Goal: Task Accomplishment & Management: Manage account settings

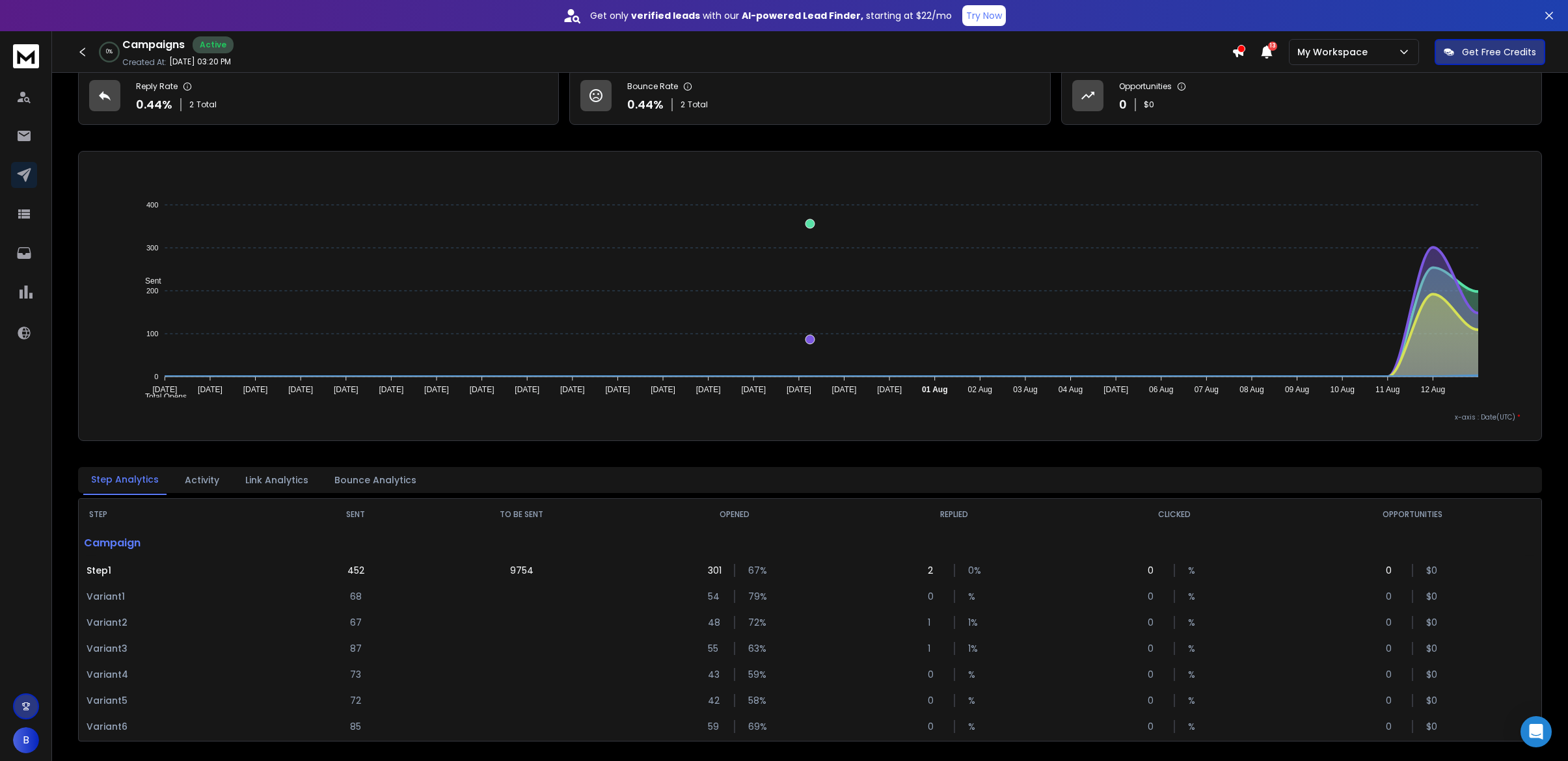
scroll to position [213, 0]
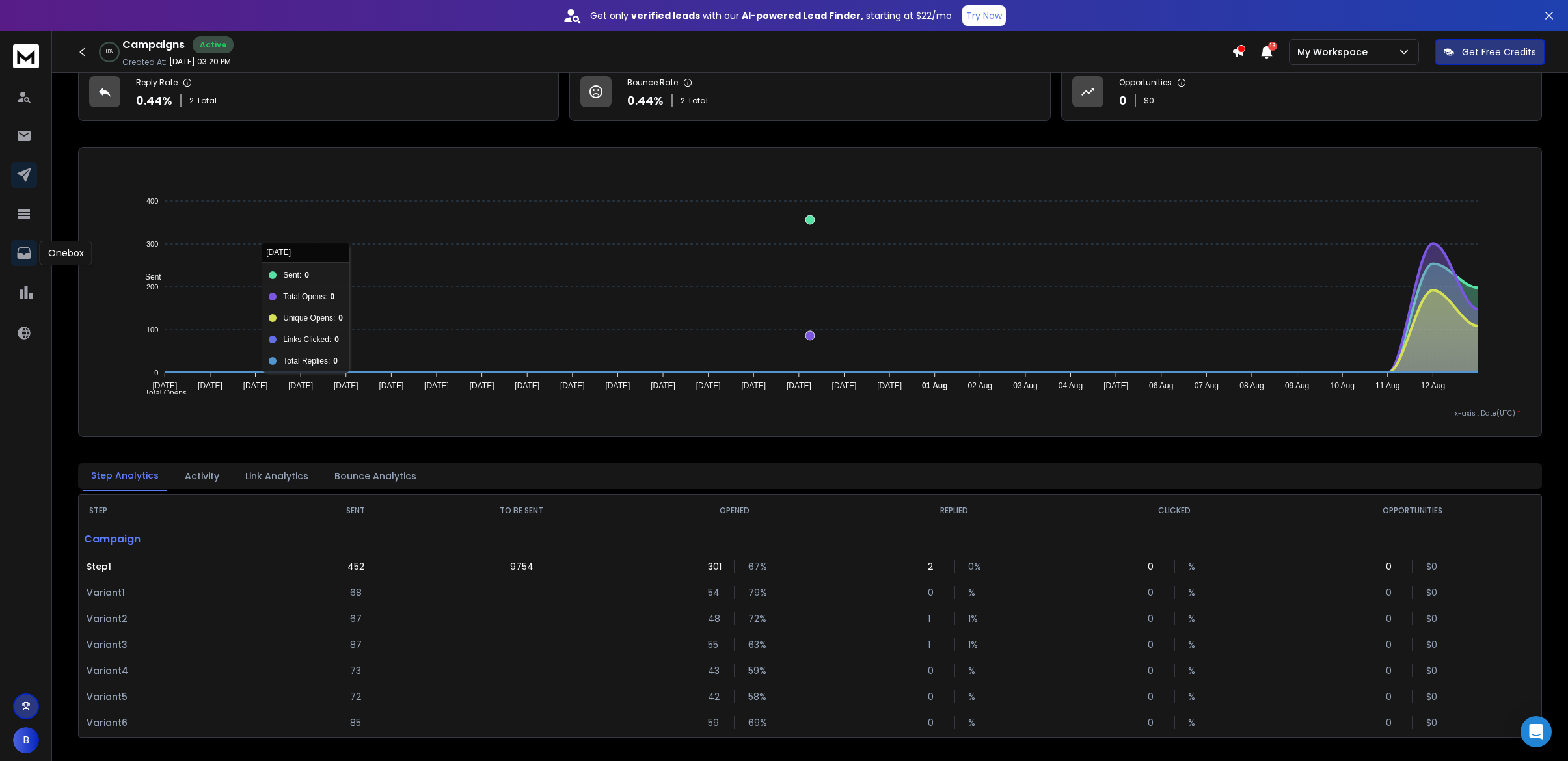
click at [22, 249] on icon at bounding box center [24, 253] width 16 height 16
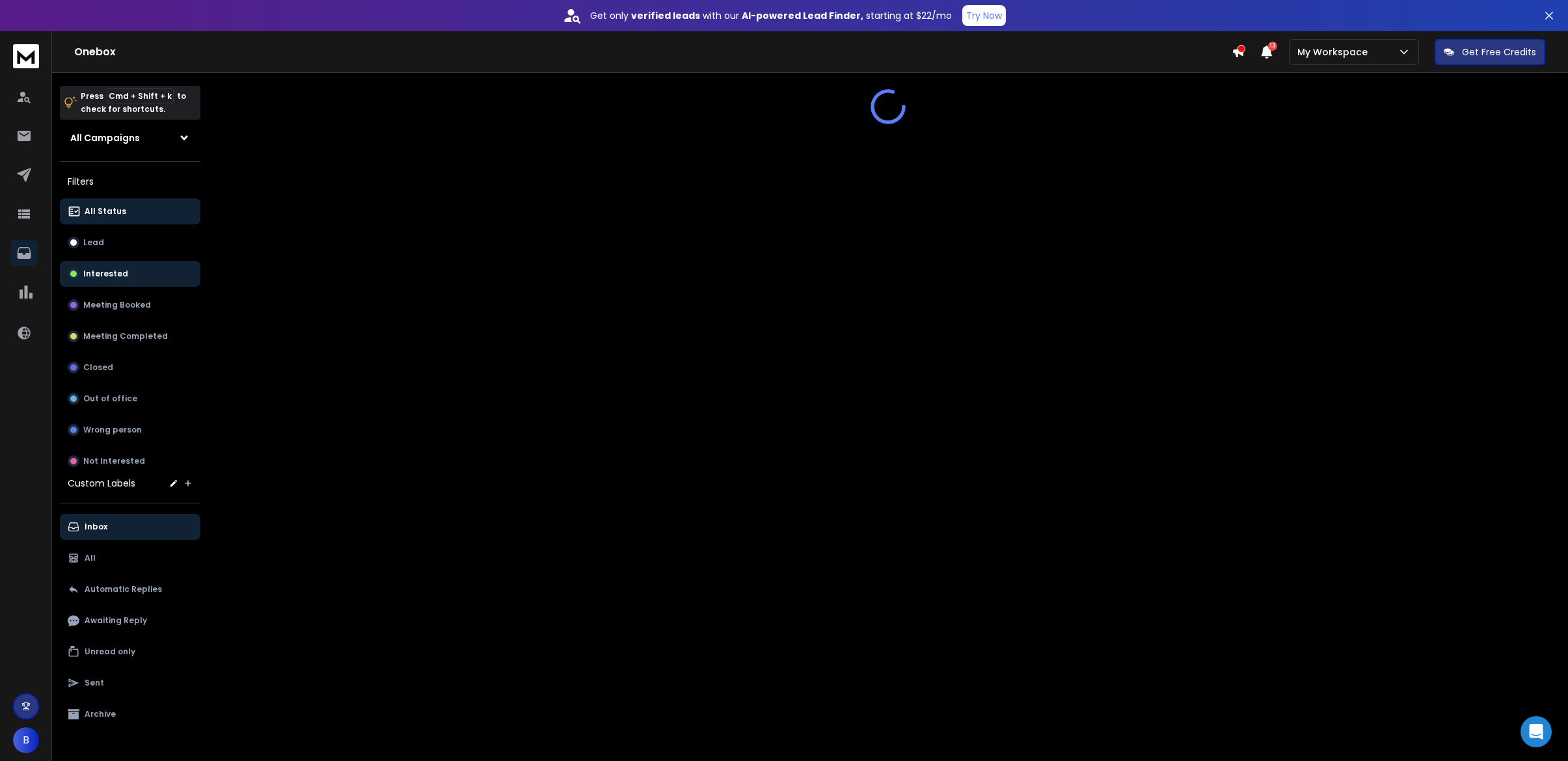
click at [111, 281] on button "Interested" at bounding box center [130, 274] width 140 height 26
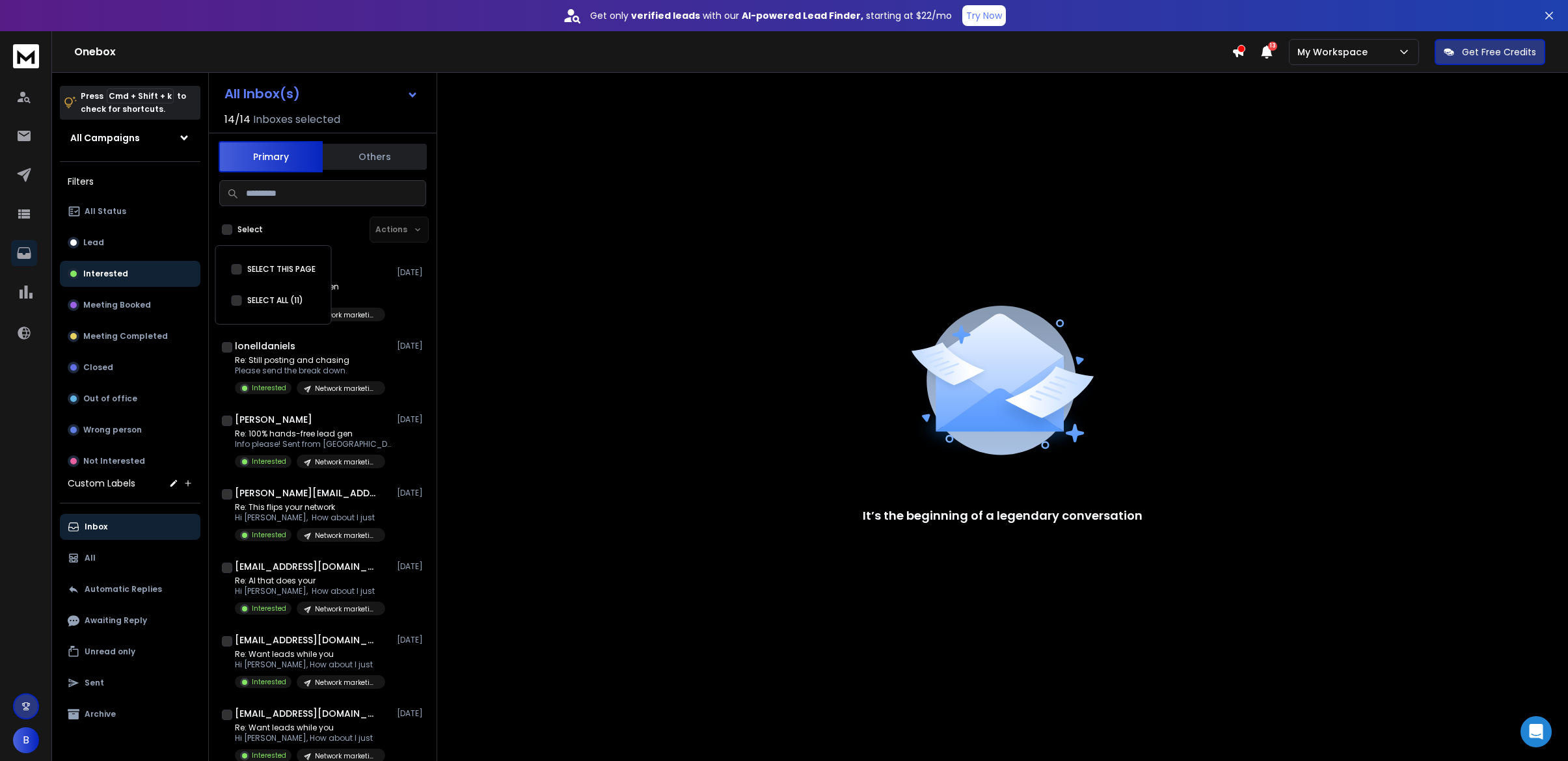
click at [228, 230] on button "SELECT THIS PAGE" at bounding box center [227, 230] width 11 height 10
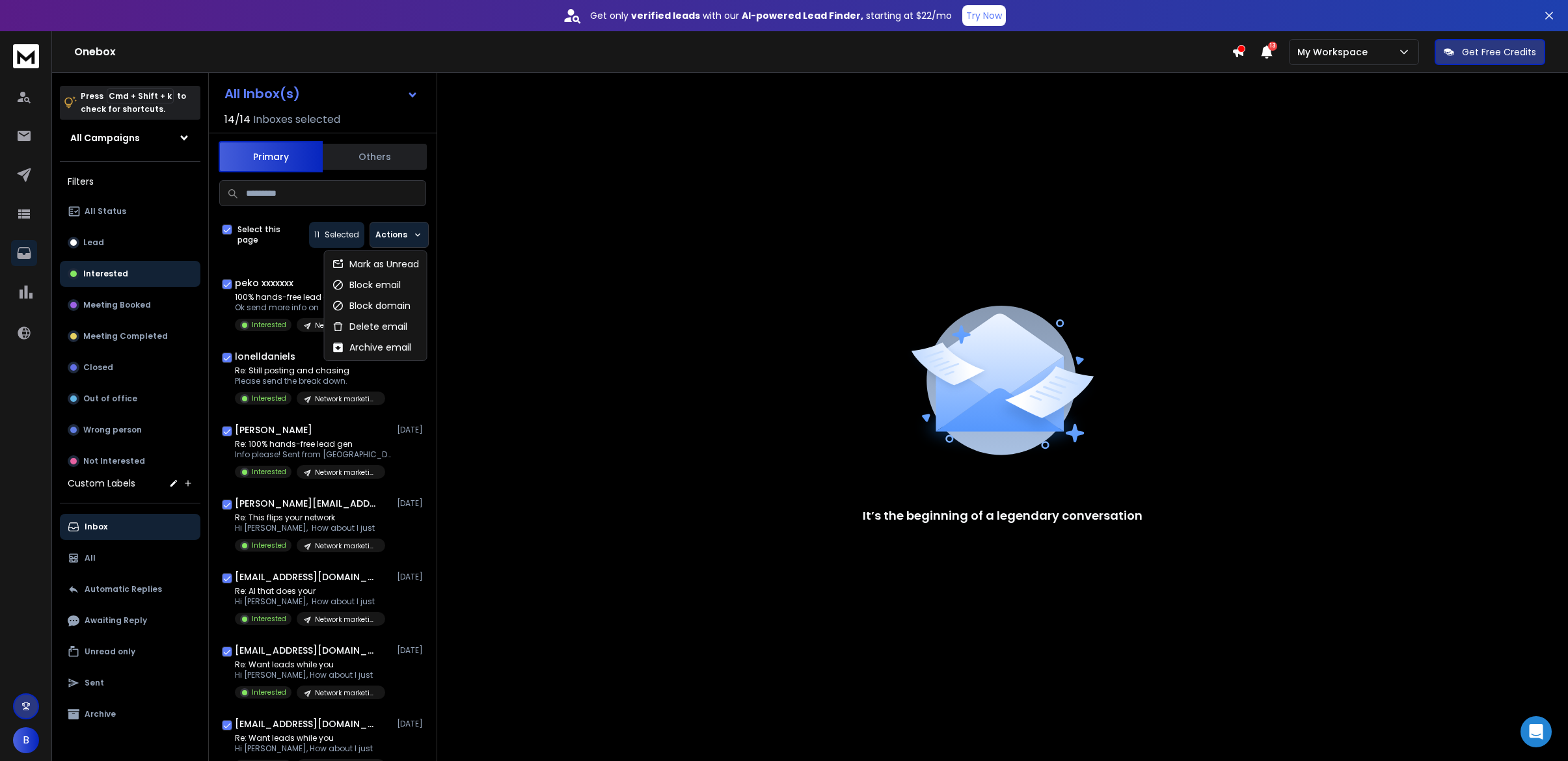
click at [421, 240] on button "Actions" at bounding box center [399, 235] width 59 height 26
click at [381, 340] on div "Archive email" at bounding box center [376, 348] width 97 height 21
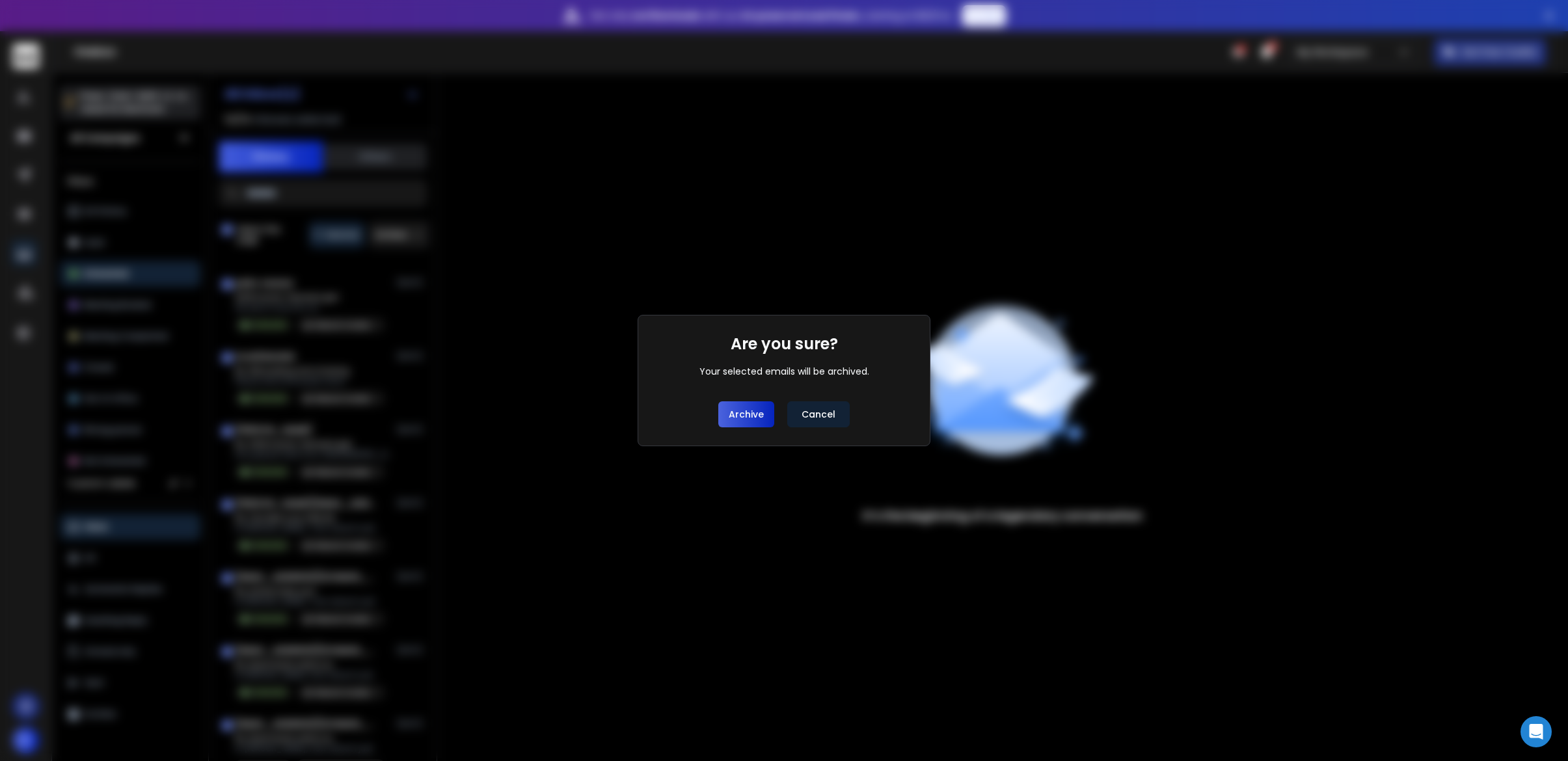
click at [744, 415] on p "archive" at bounding box center [746, 415] width 35 height 13
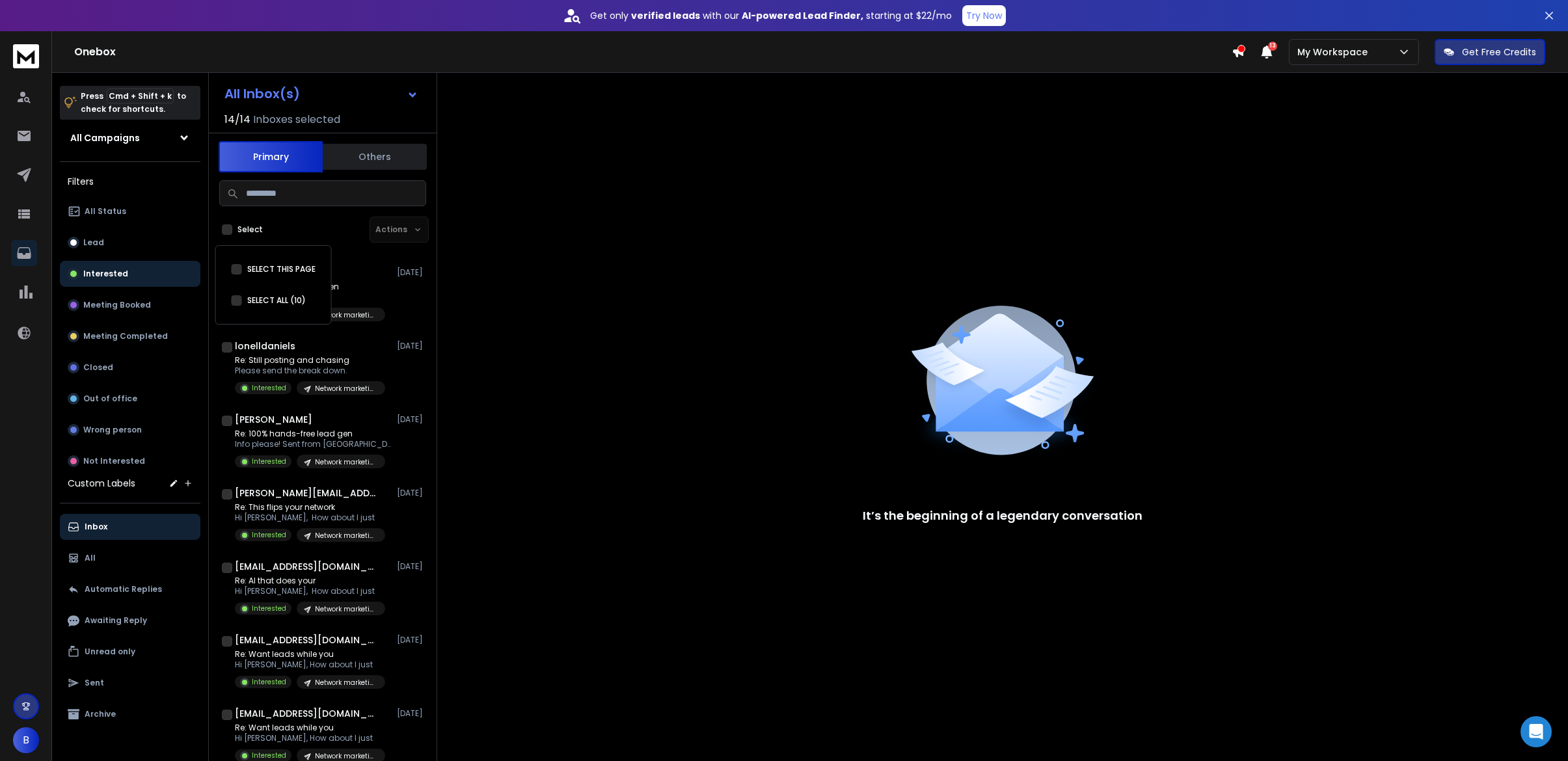
click at [228, 229] on button "SELECT THIS PAGE" at bounding box center [227, 230] width 11 height 10
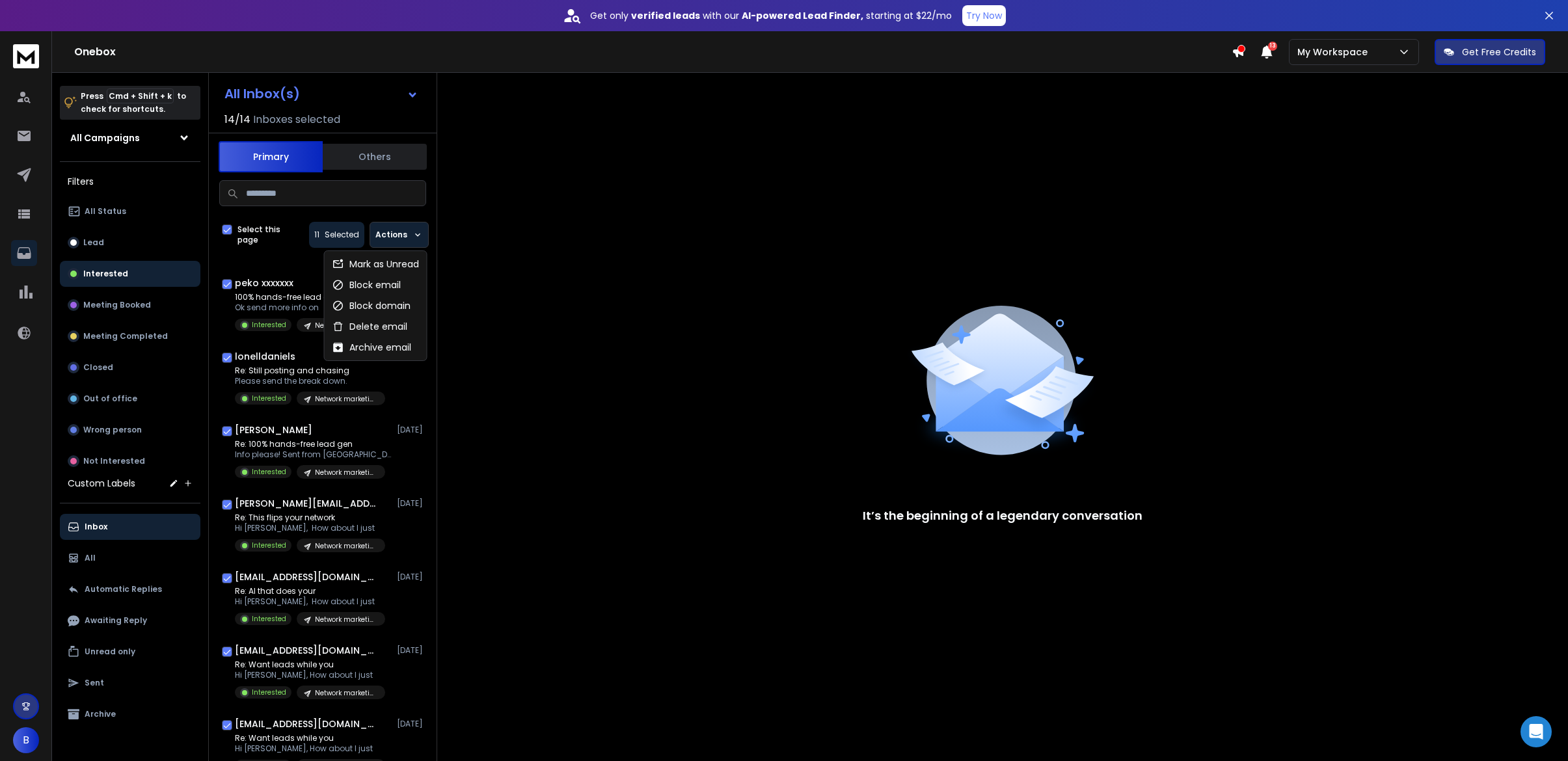
click at [402, 239] on p "Actions" at bounding box center [391, 235] width 32 height 10
click at [387, 341] on div "Archive email" at bounding box center [372, 348] width 79 height 13
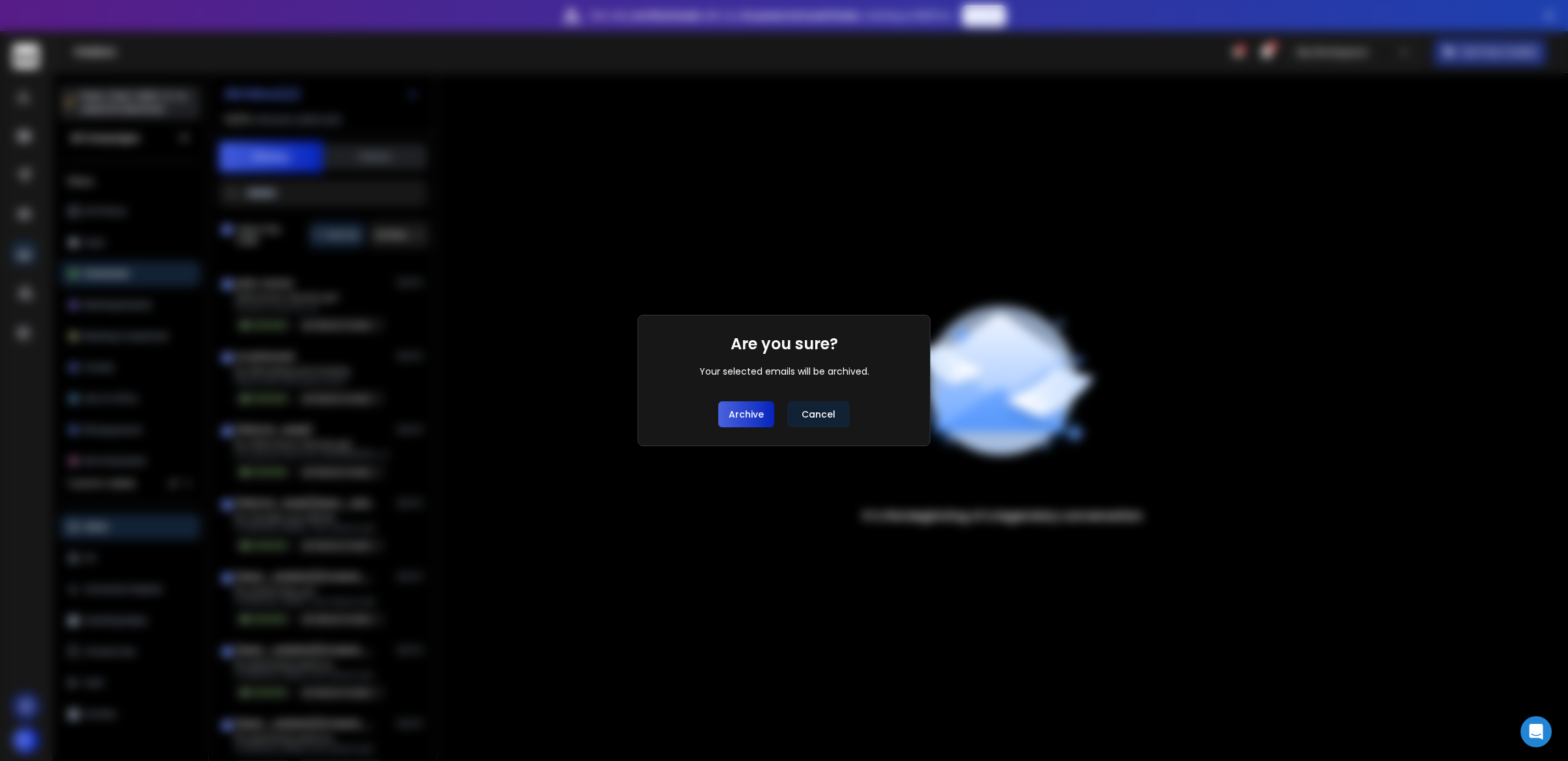
click at [757, 411] on p "archive" at bounding box center [746, 415] width 35 height 13
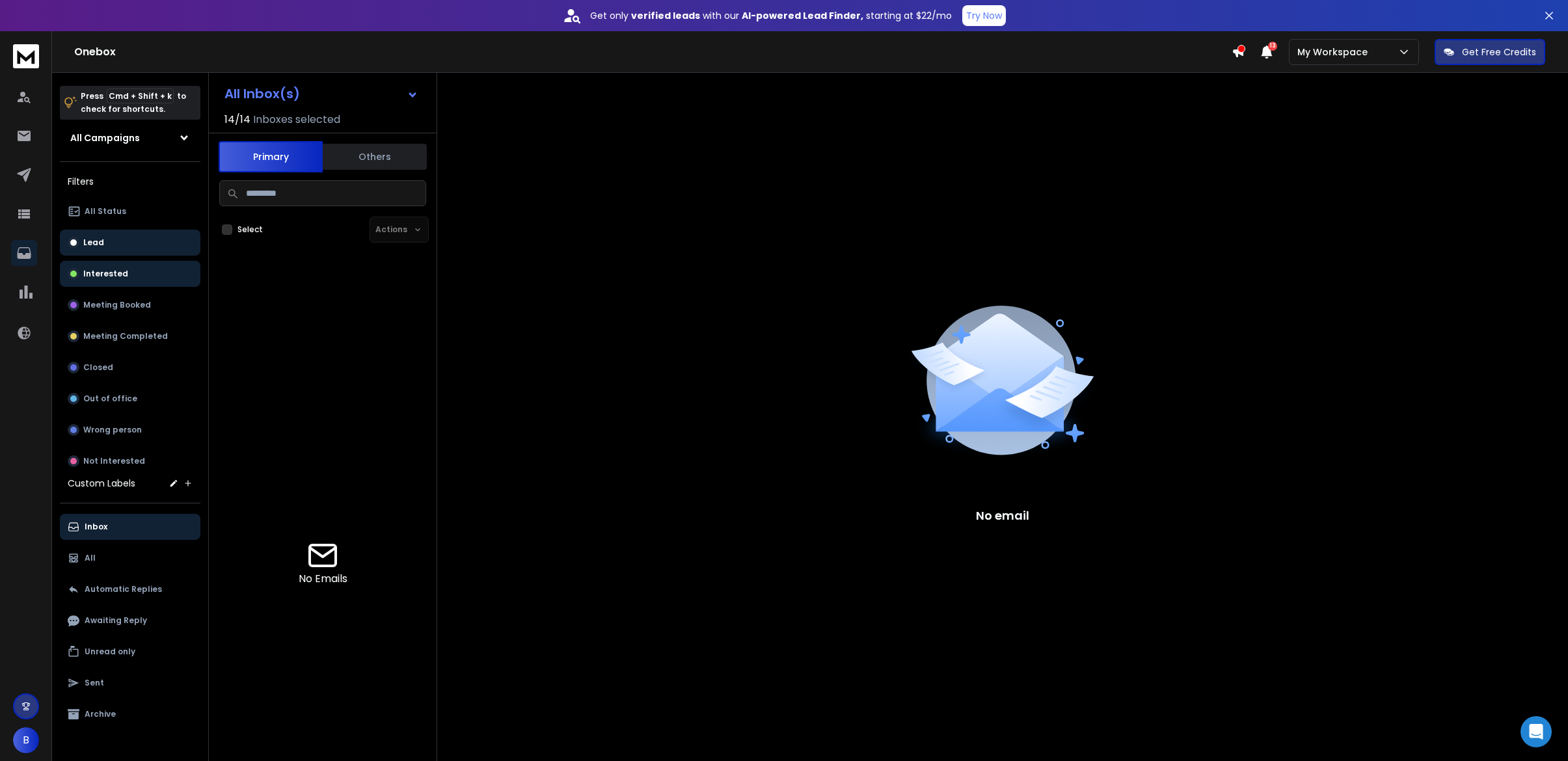
click at [99, 243] on p "Lead" at bounding box center [94, 243] width 21 height 10
click at [99, 271] on p "Interested" at bounding box center [106, 274] width 45 height 10
click at [109, 212] on p "All Status" at bounding box center [105, 211] width 41 height 10
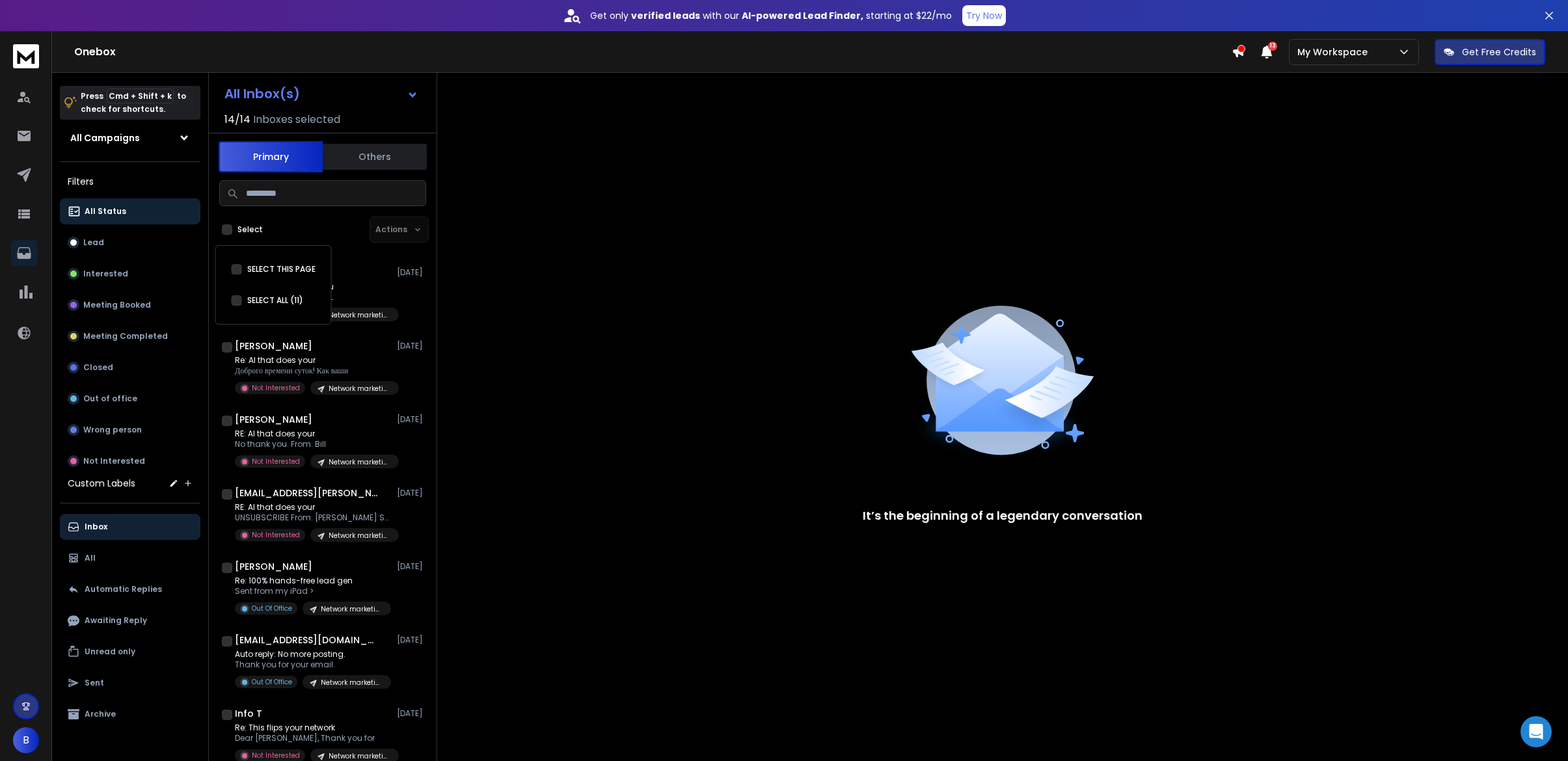
click at [226, 224] on button "SELECT THIS PAGE" at bounding box center [227, 230] width 11 height 10
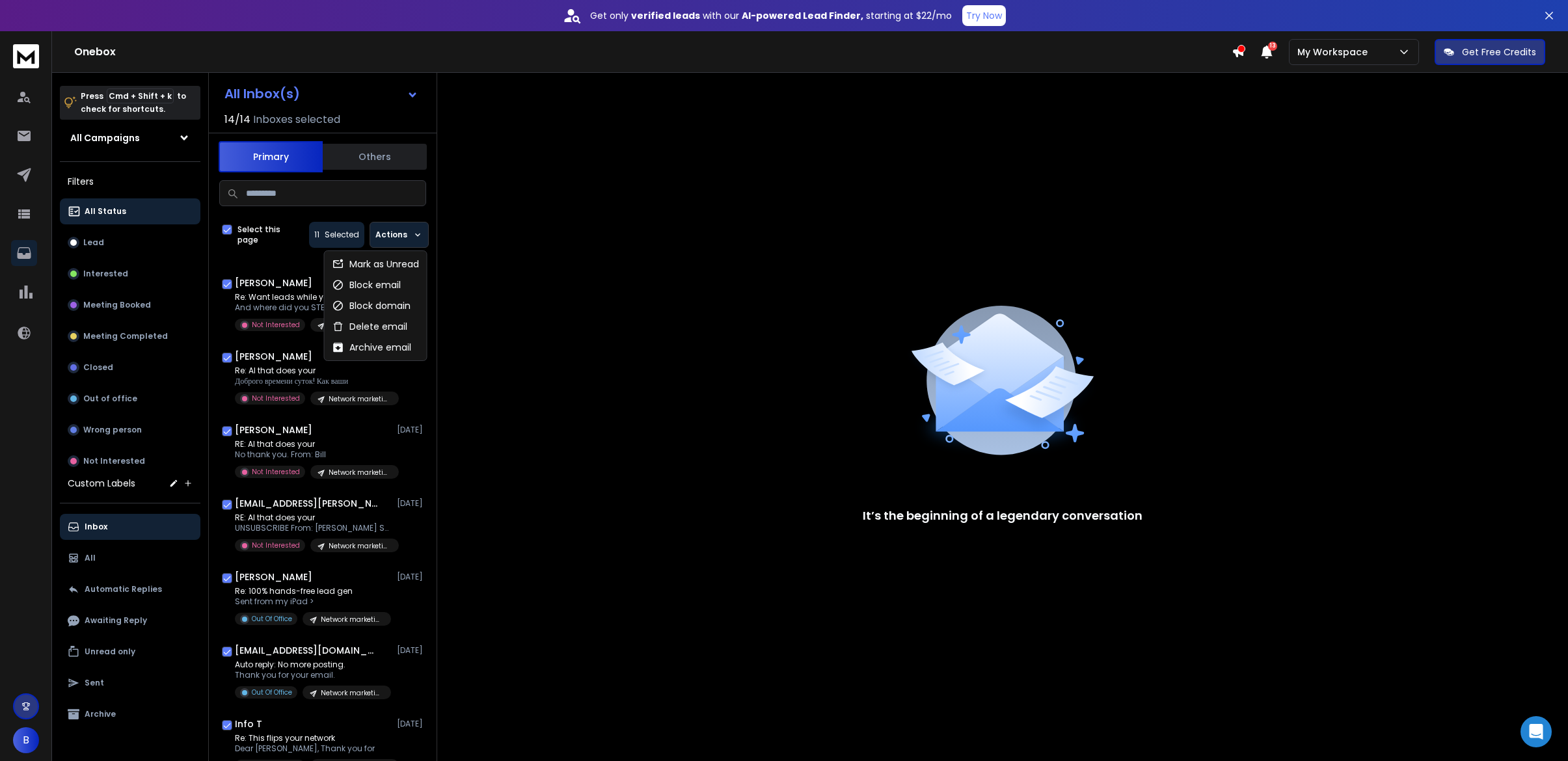
click at [387, 234] on p "Actions" at bounding box center [391, 235] width 32 height 10
click at [372, 344] on div "Archive email" at bounding box center [372, 348] width 79 height 13
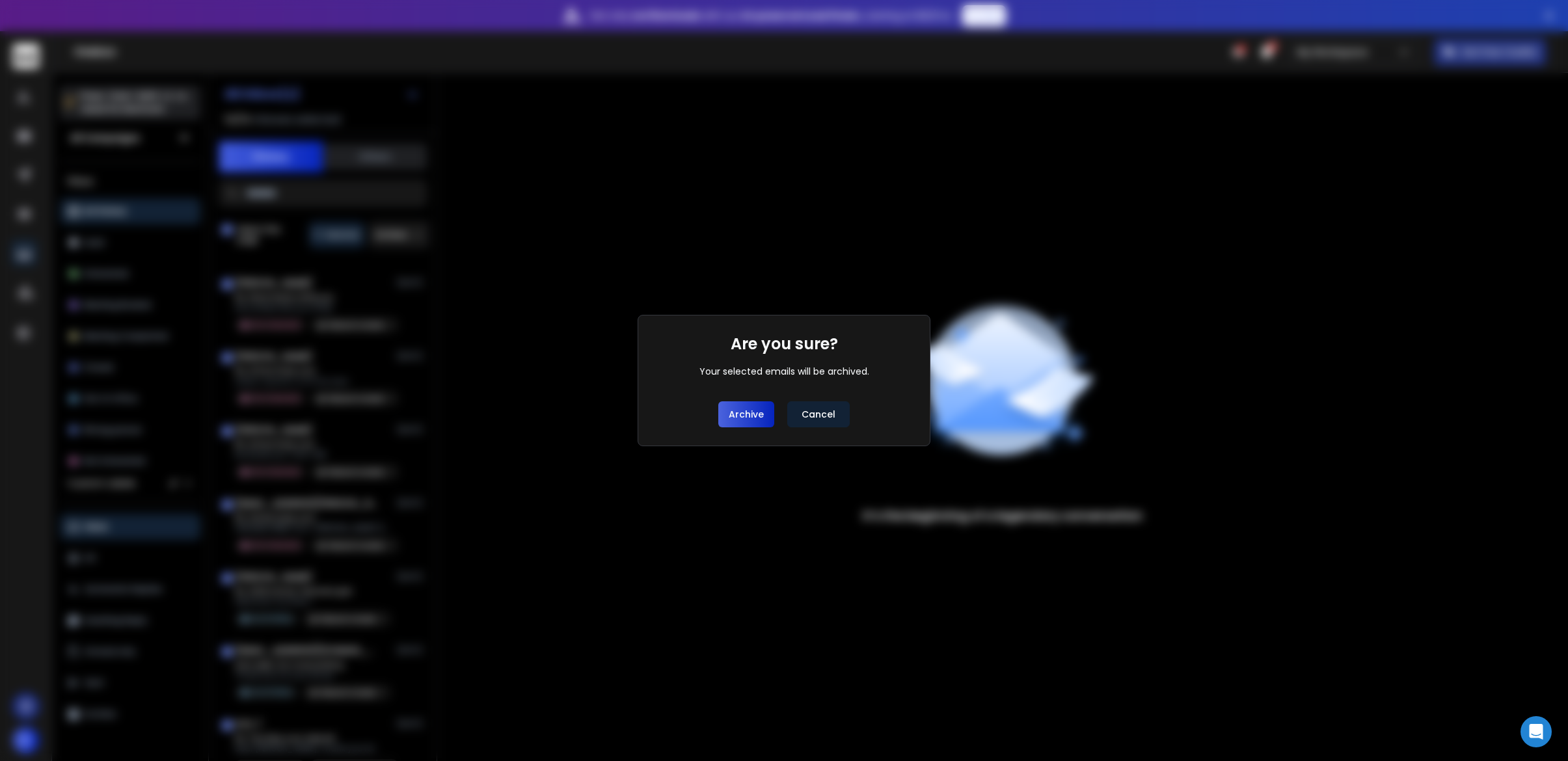
click at [736, 420] on p "archive" at bounding box center [746, 415] width 35 height 13
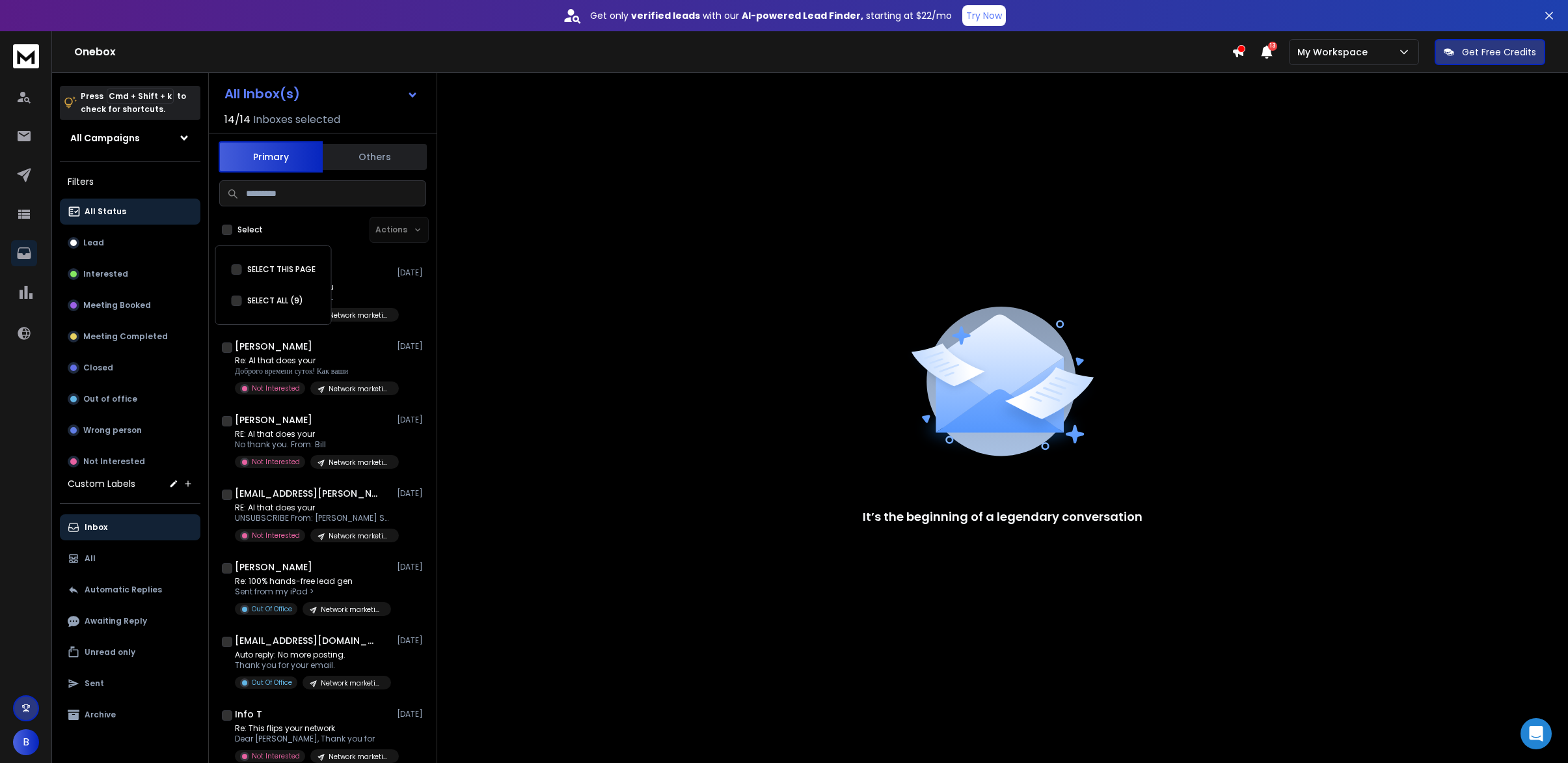
click at [228, 229] on button "SELECT THIS PAGE" at bounding box center [227, 230] width 11 height 11
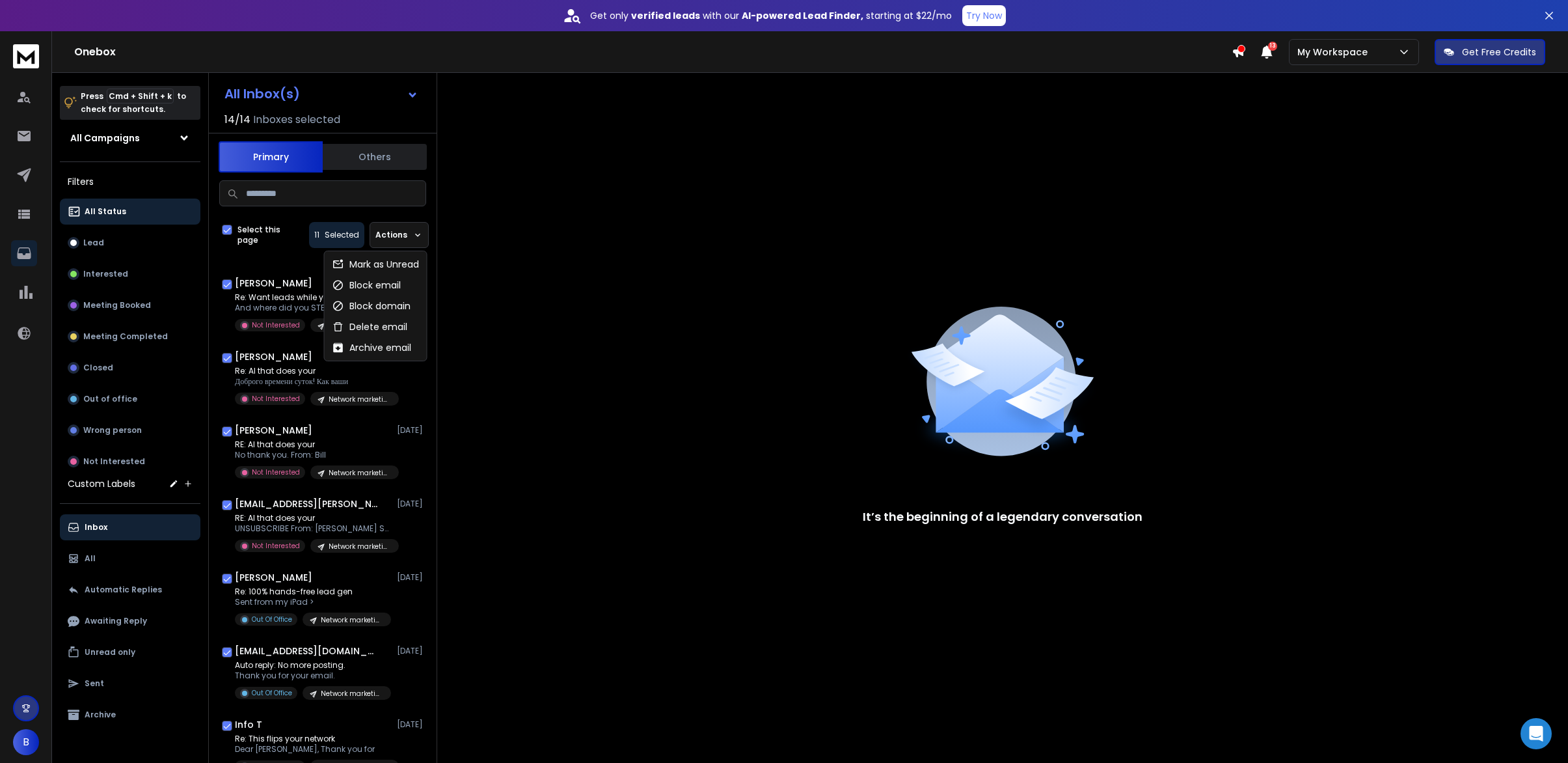
click at [394, 240] on p "Actions" at bounding box center [391, 235] width 32 height 11
click at [385, 351] on div "Archive email" at bounding box center [372, 348] width 79 height 13
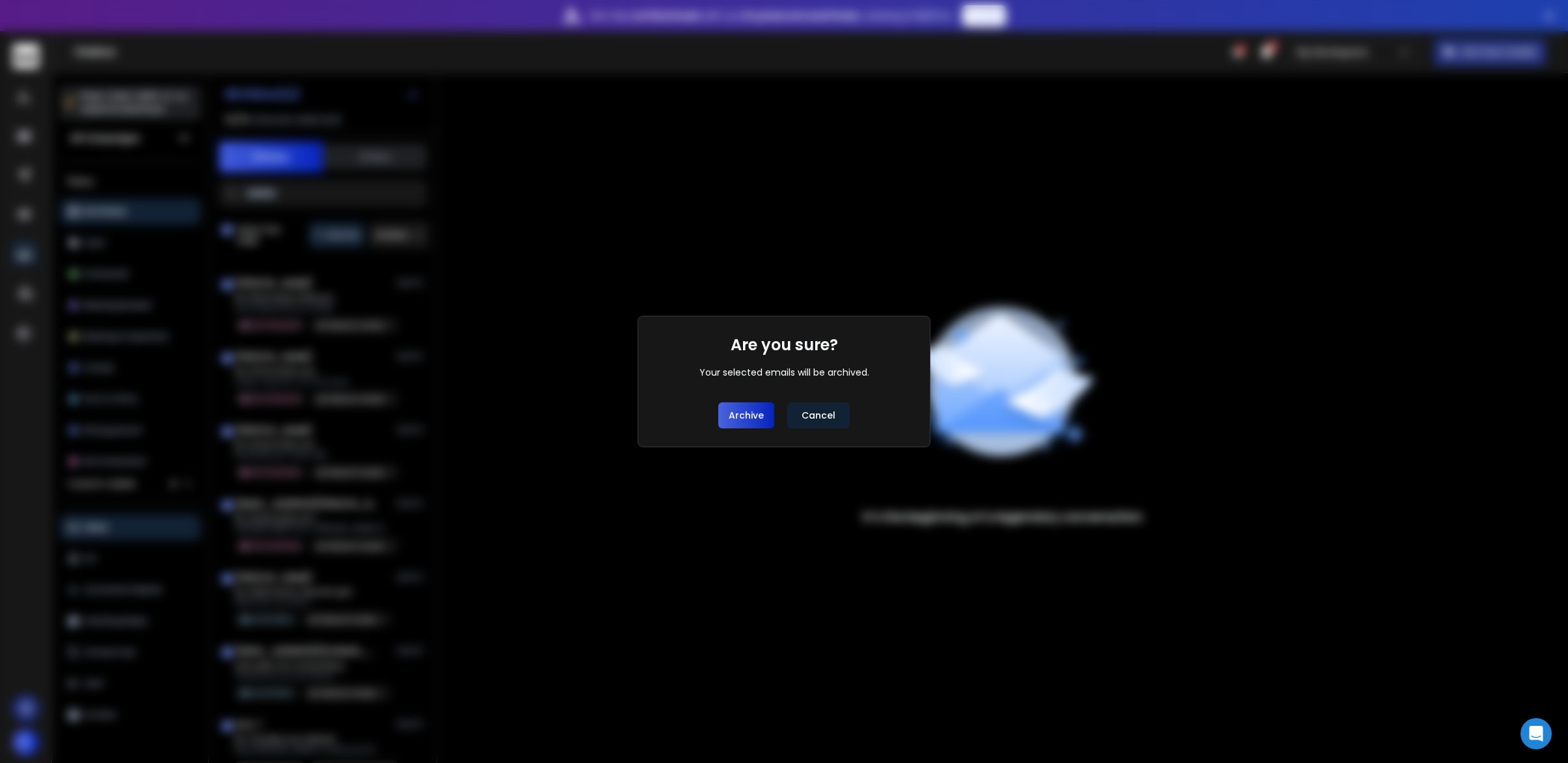
click at [737, 414] on p "archive" at bounding box center [746, 416] width 35 height 13
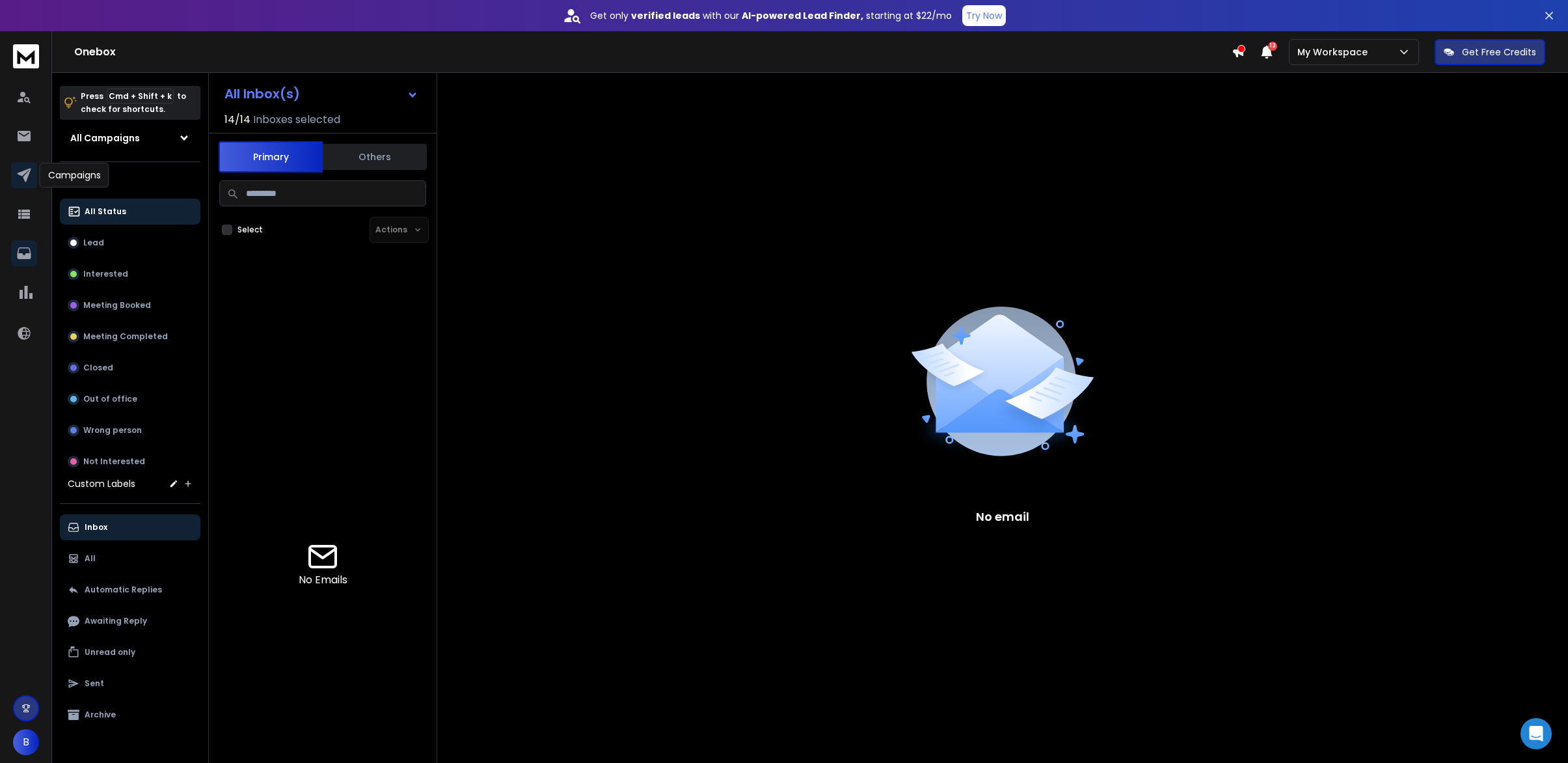
click at [26, 179] on icon at bounding box center [24, 175] width 14 height 14
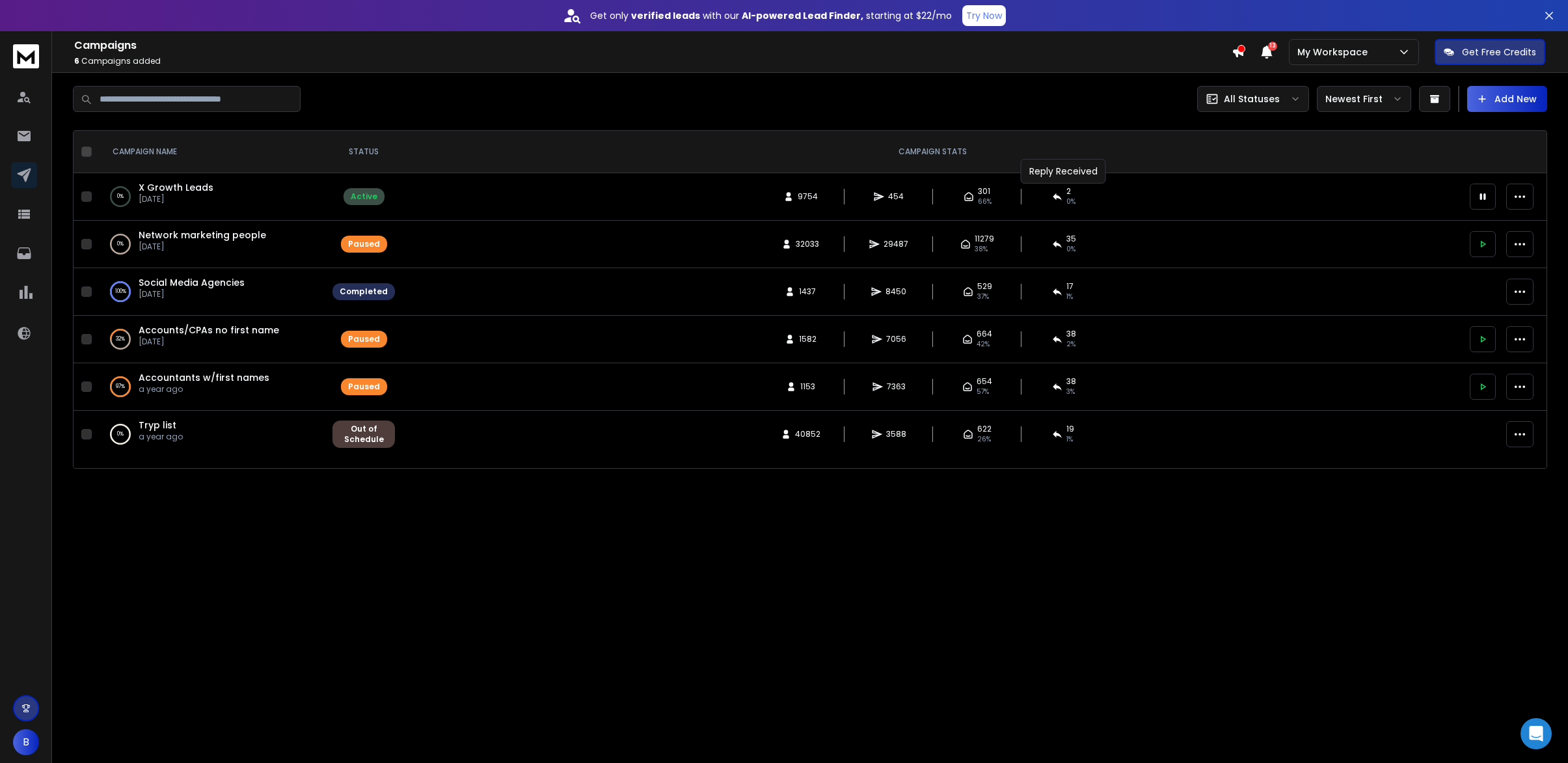
click at [1071, 194] on p "2 0 %" at bounding box center [1073, 197] width 13 height 21
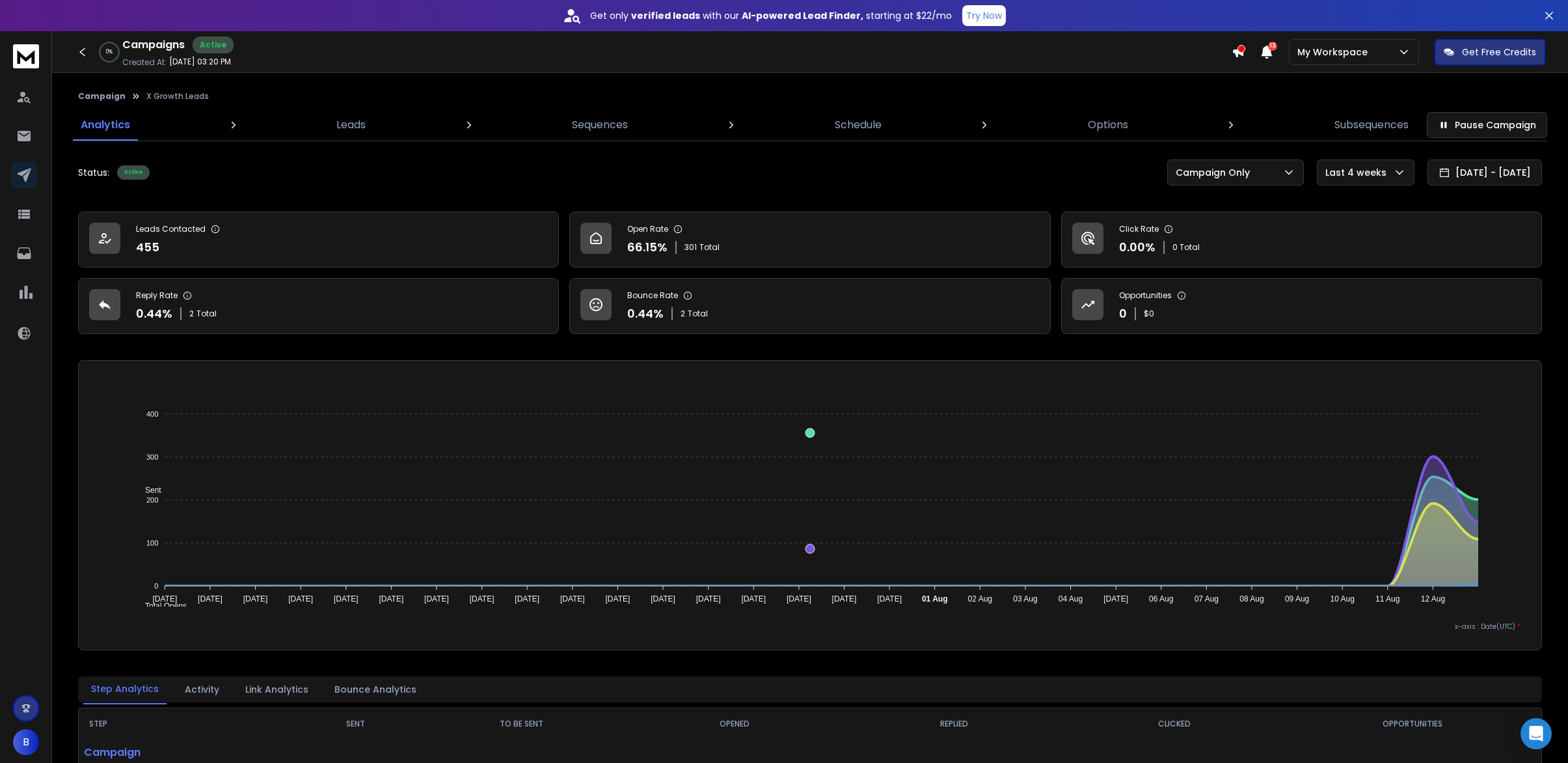
click at [192, 312] on span "2" at bounding box center [192, 314] width 5 height 11
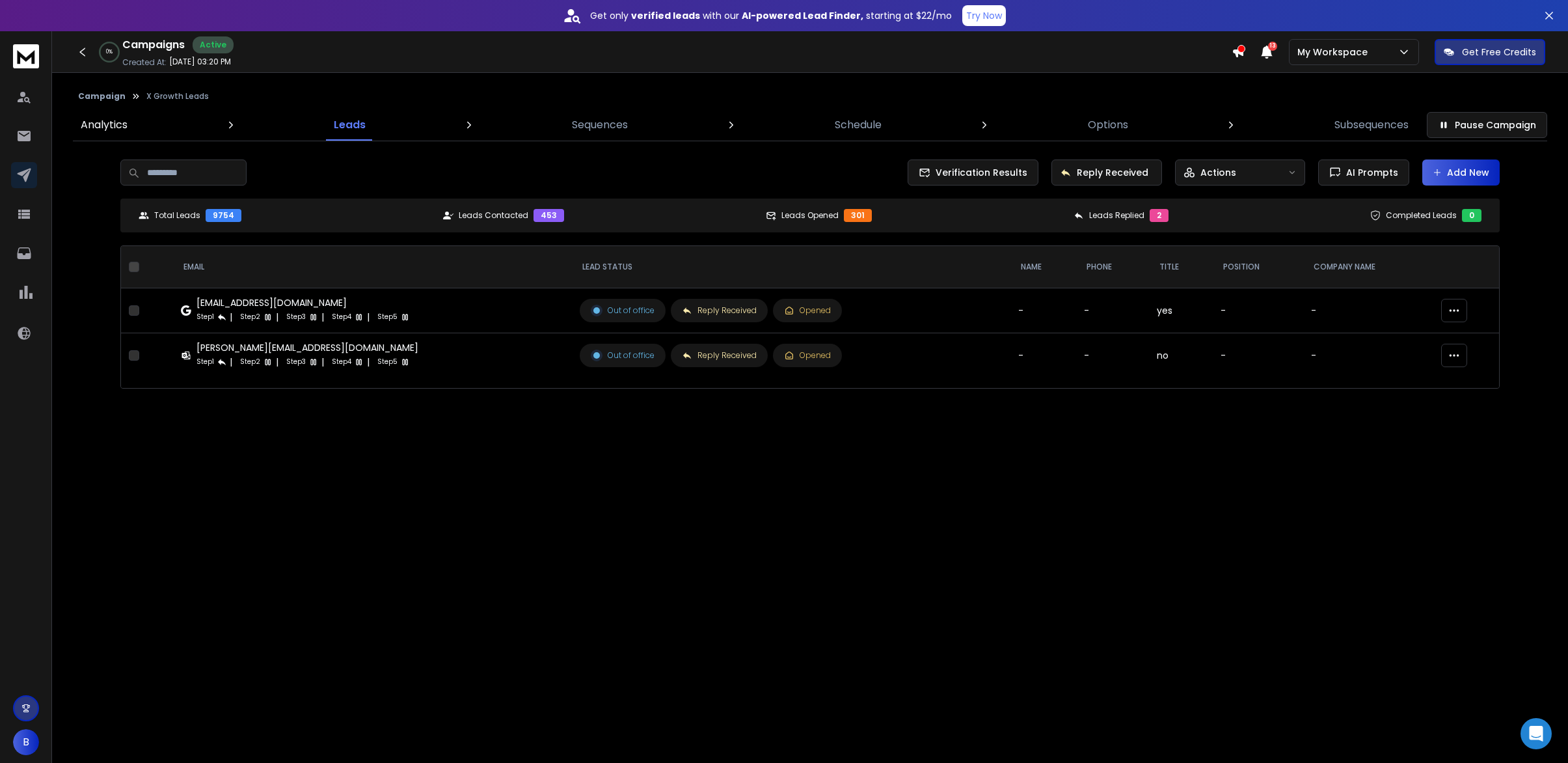
click at [117, 128] on p "Analytics" at bounding box center [104, 125] width 47 height 16
